Goal: Navigation & Orientation: Find specific page/section

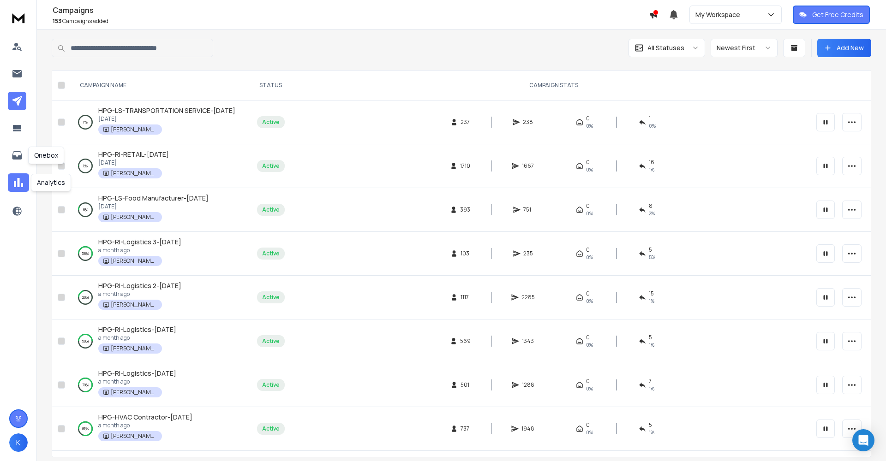
click at [17, 182] on icon at bounding box center [19, 183] width 14 height 14
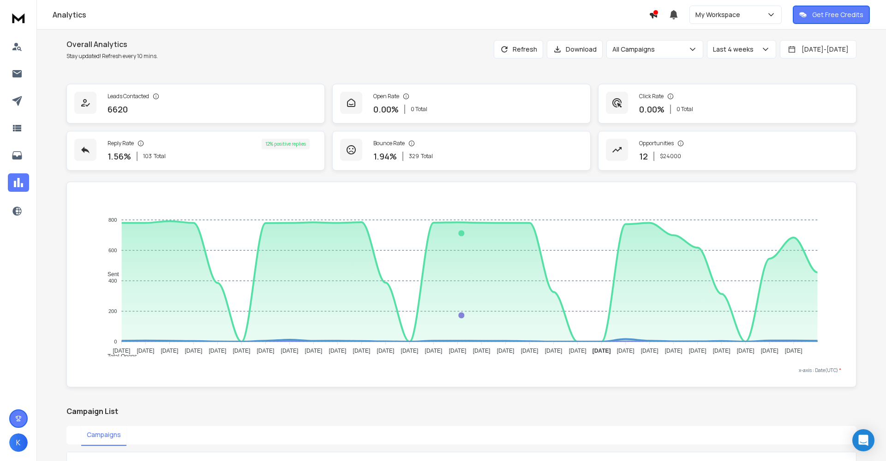
click at [818, 271] on icon "Sent Total Opens Unique Opens Links Clicked Total Replies 800 800 600 600 400 4…" at bounding box center [462, 275] width 722 height 161
click at [18, 99] on icon at bounding box center [17, 101] width 10 height 10
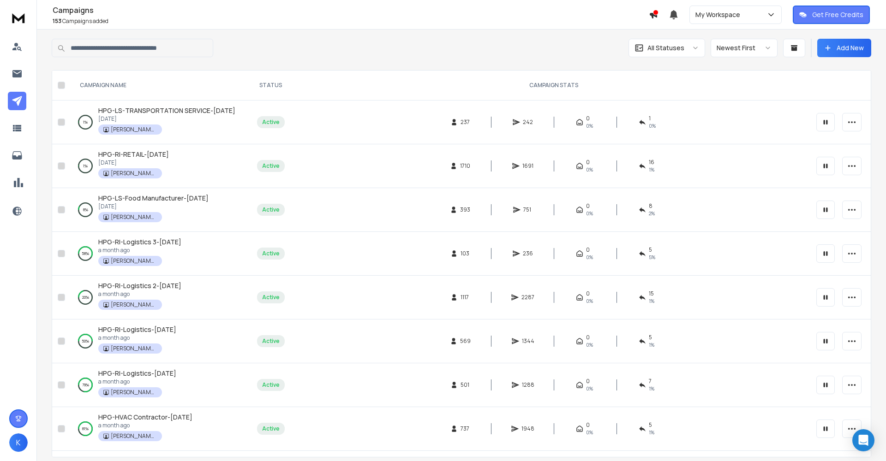
click at [18, 77] on icon at bounding box center [16, 73] width 9 height 7
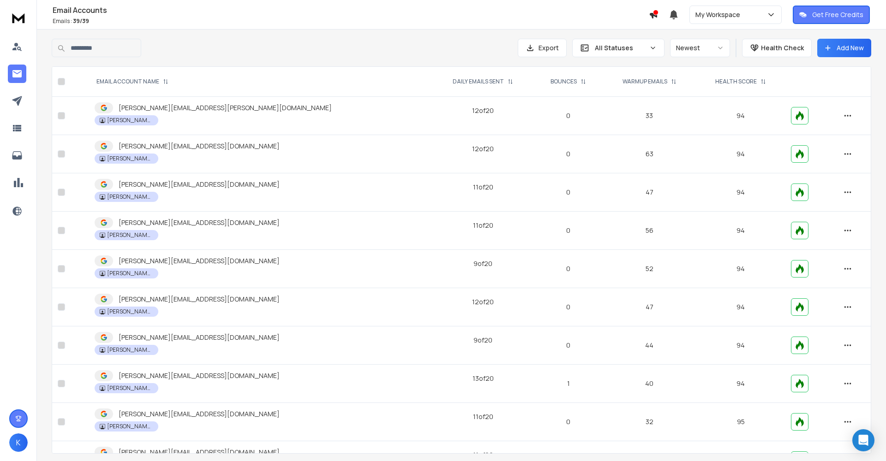
click at [704, 83] on div "HEALTH SCORE" at bounding box center [741, 81] width 74 height 7
click at [696, 88] on th "HEALTH SCORE" at bounding box center [740, 82] width 89 height 30
click at [715, 82] on p "HEALTH SCORE" at bounding box center [736, 81] width 42 height 7
click at [19, 182] on icon at bounding box center [18, 182] width 9 height 9
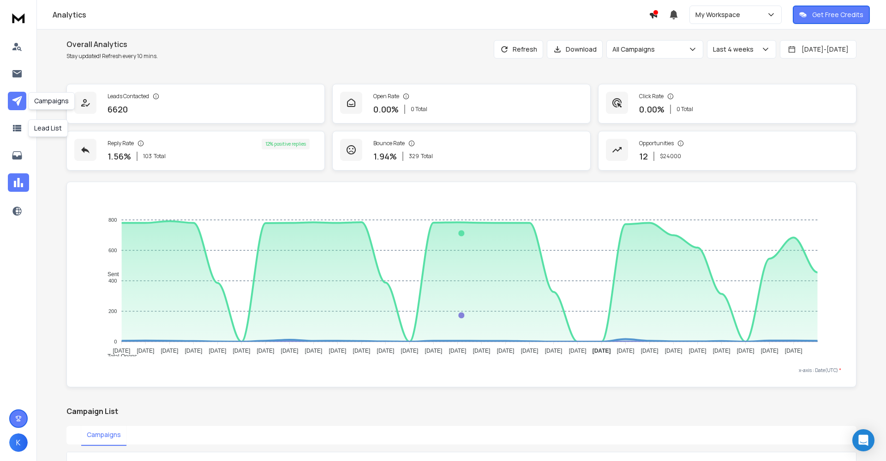
click at [18, 97] on icon at bounding box center [17, 101] width 11 height 11
